Goal: Find specific page/section: Find specific page/section

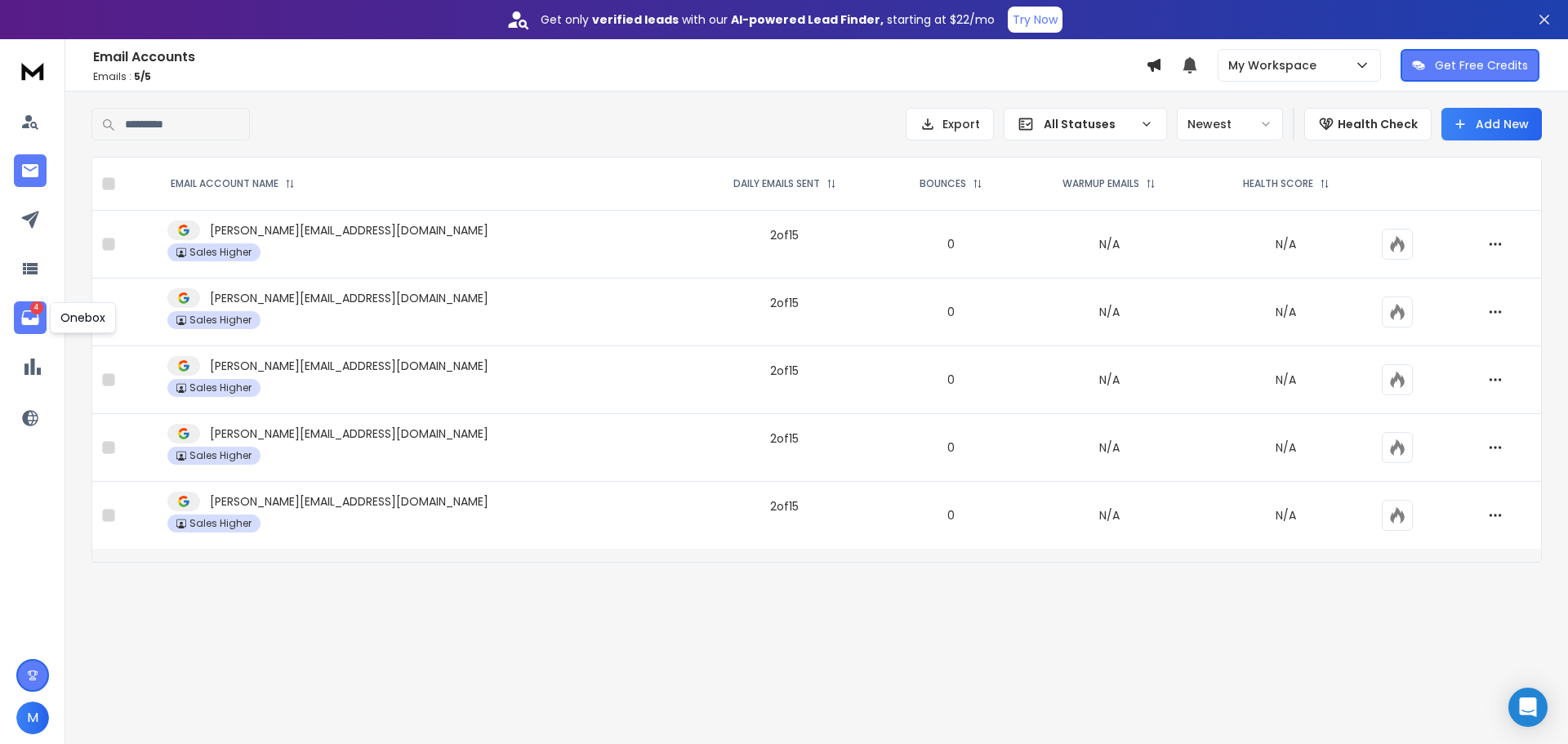
click at [27, 318] on icon at bounding box center [30, 317] width 17 height 14
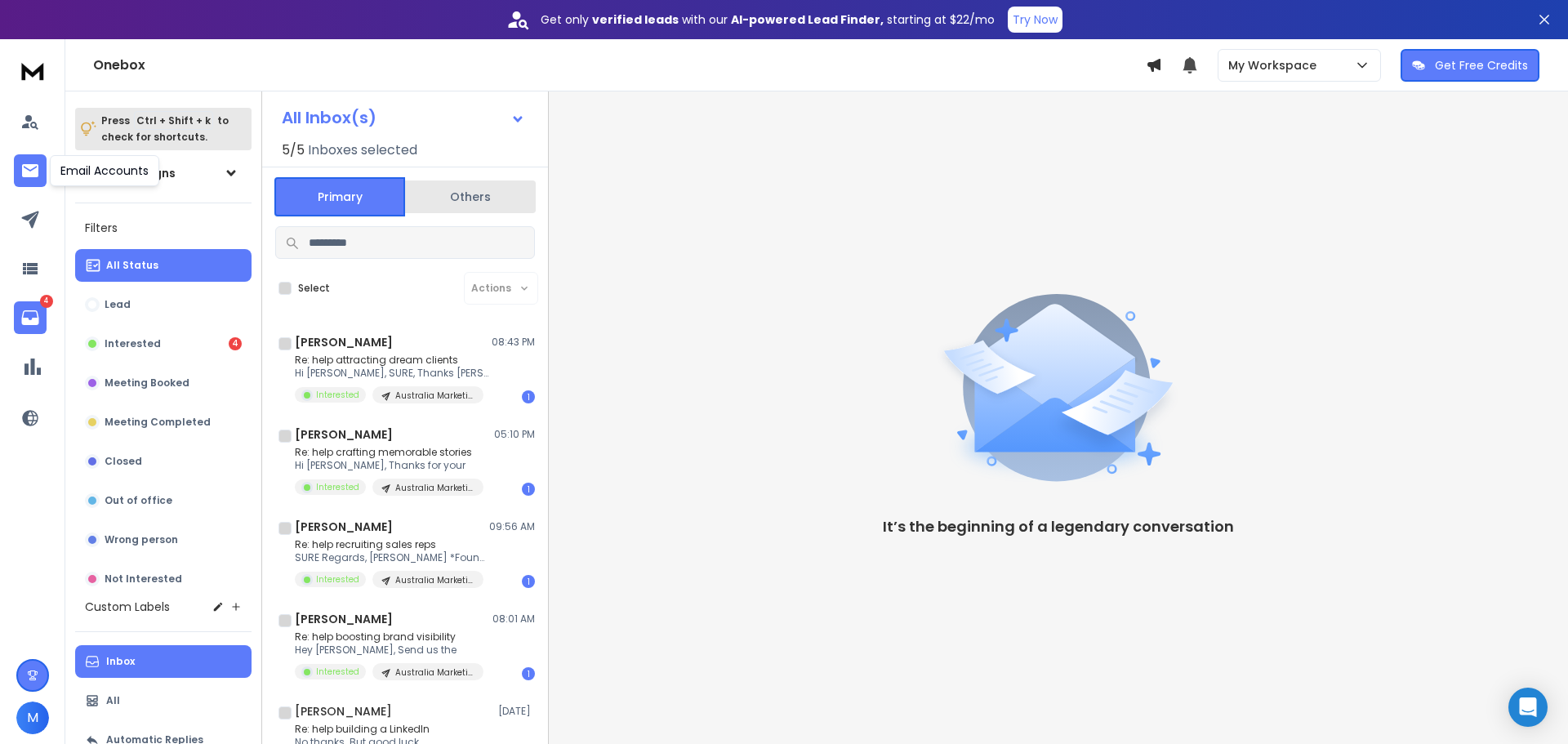
click at [33, 173] on icon at bounding box center [30, 171] width 16 height 13
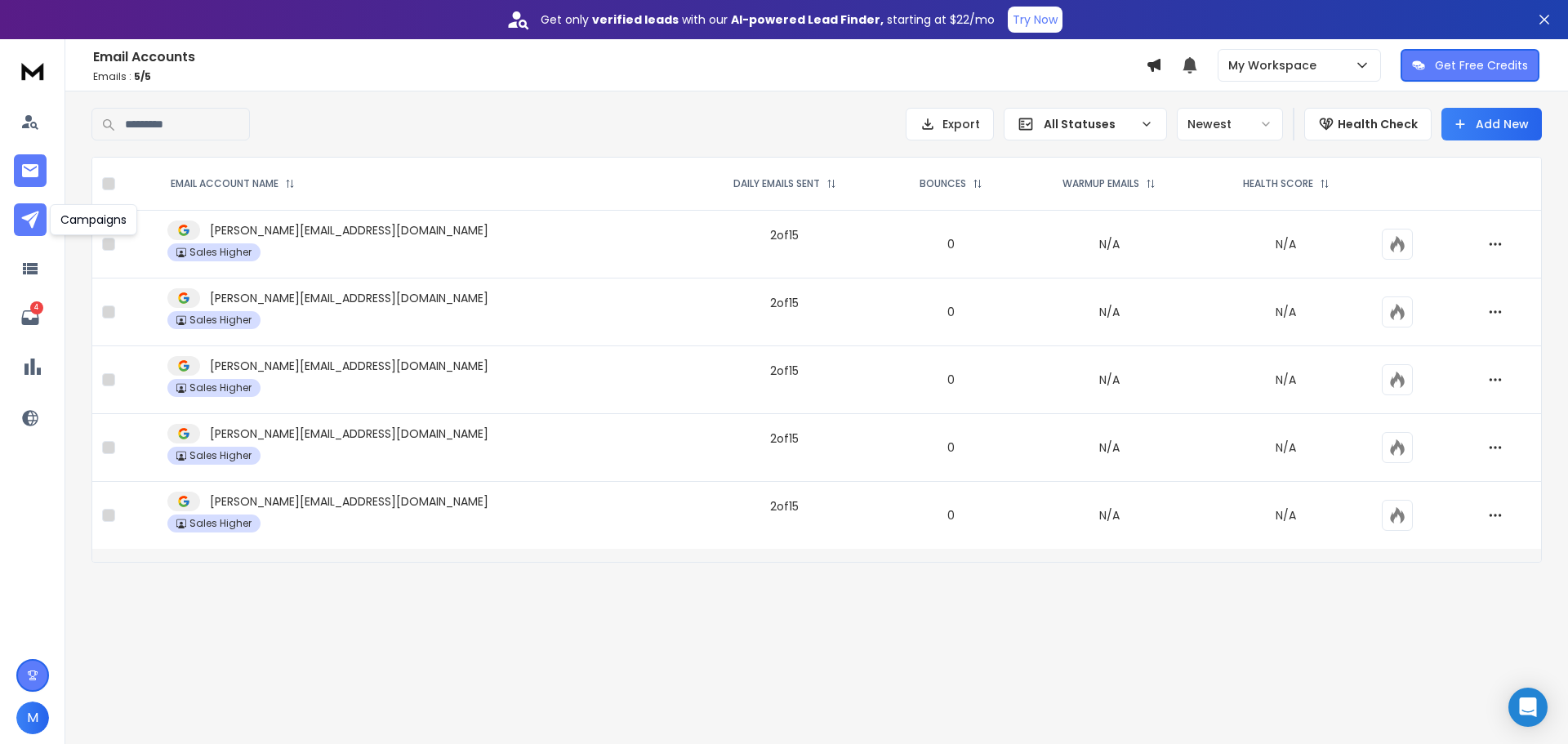
click at [32, 205] on link at bounding box center [31, 220] width 32 height 32
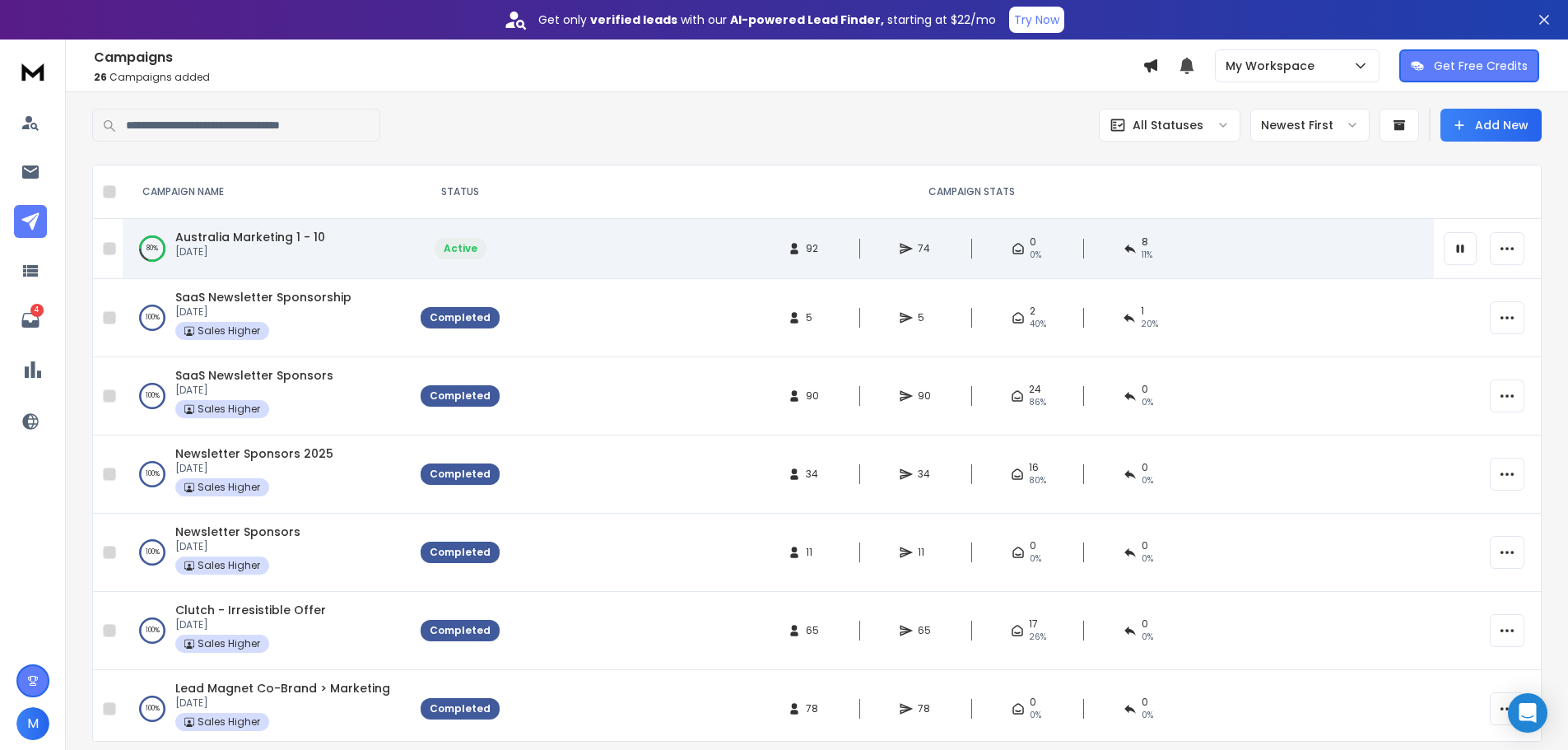
click at [220, 246] on p "[DATE]" at bounding box center [250, 252] width 150 height 13
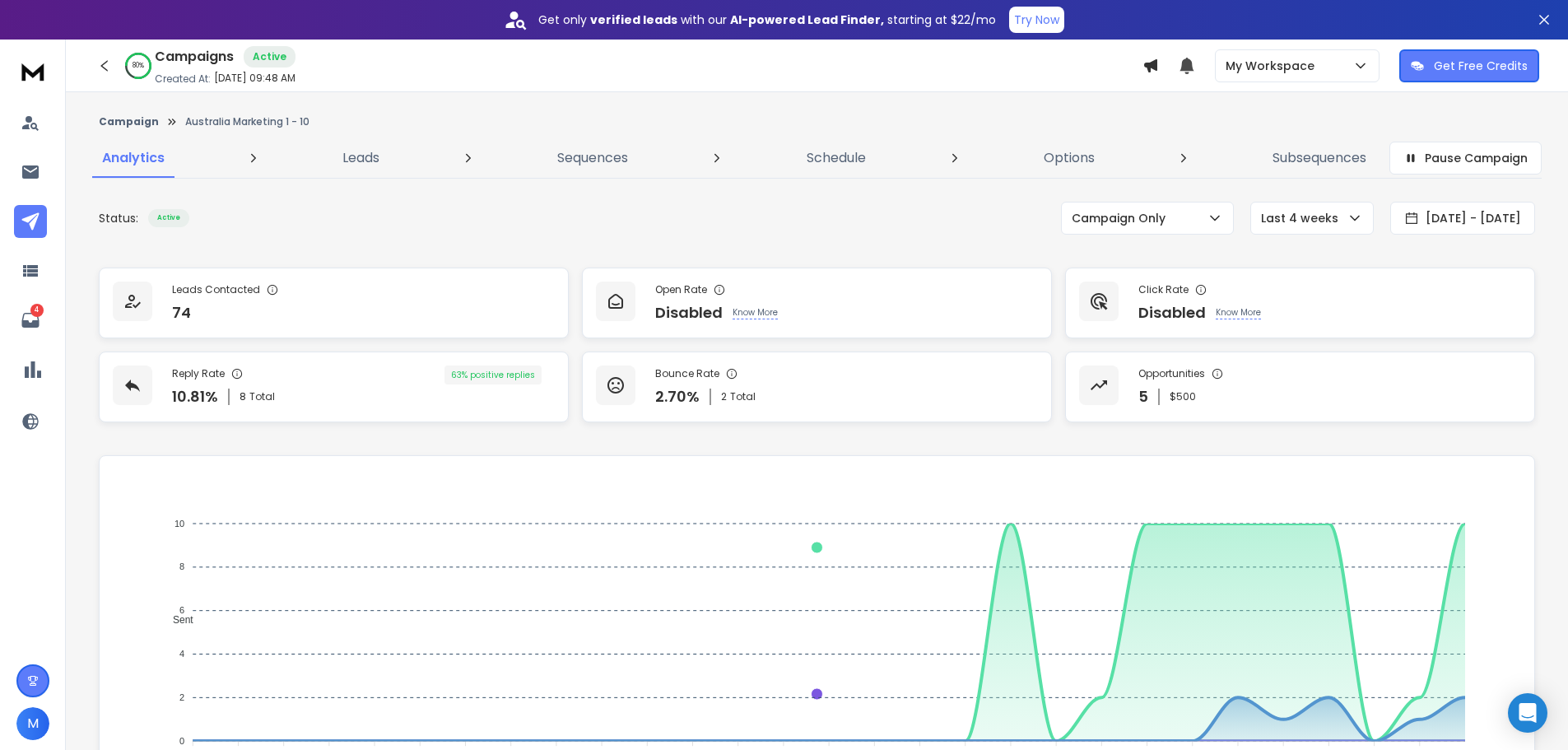
click at [1540, 23] on icon at bounding box center [1544, 19] width 10 height 10
